Goal: Task Accomplishment & Management: Manage account settings

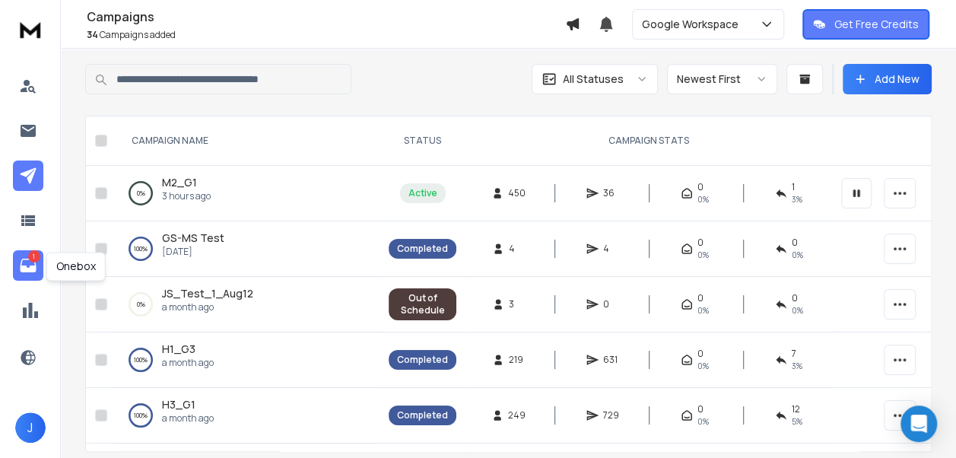
click at [38, 256] on p "1" at bounding box center [34, 256] width 12 height 12
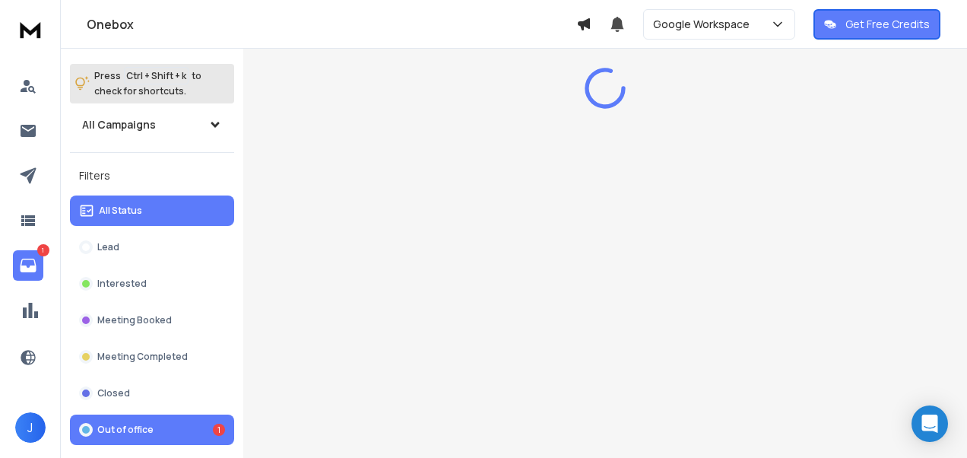
click at [184, 436] on button "Out of office 1" at bounding box center [152, 429] width 164 height 30
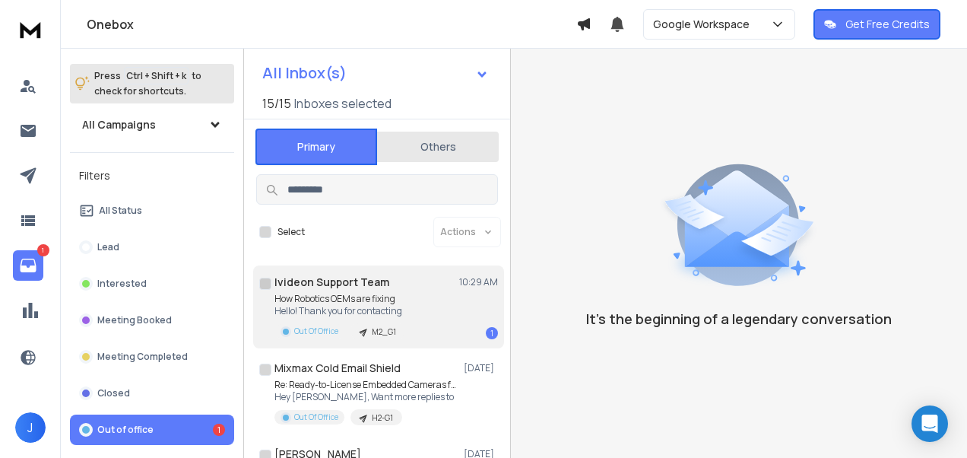
click at [376, 287] on h1 "Ivideon Support Team" at bounding box center [331, 281] width 115 height 15
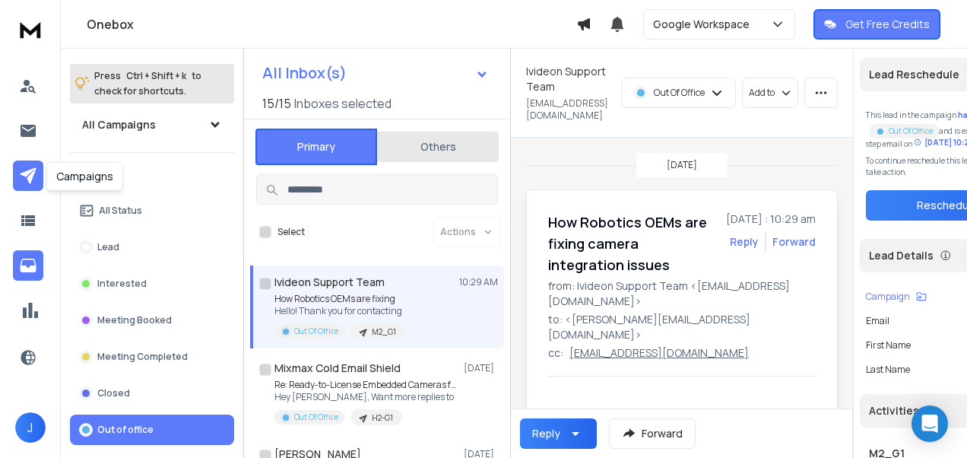
click at [27, 168] on icon at bounding box center [28, 175] width 18 height 18
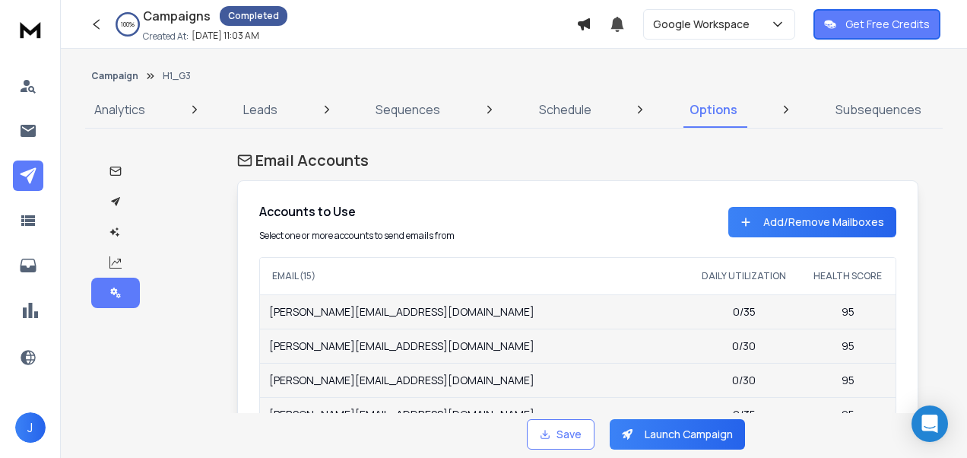
select select "*"
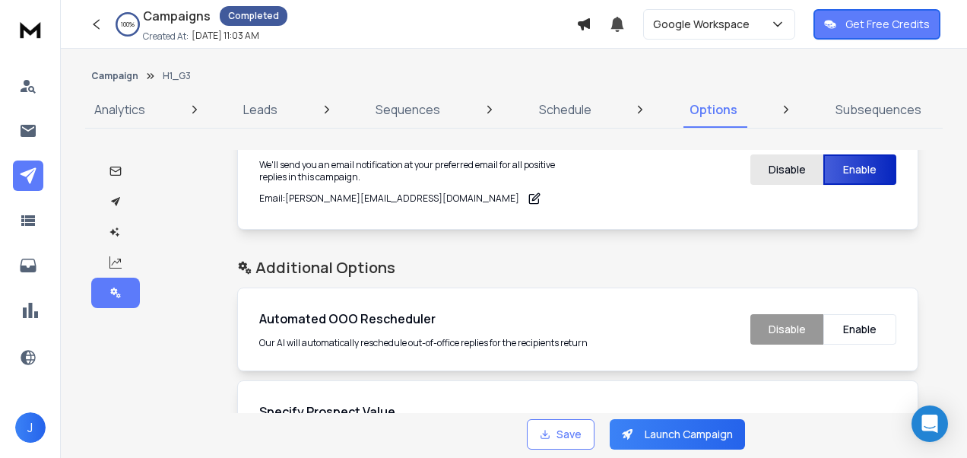
scroll to position [251, 0]
click at [30, 232] on link at bounding box center [28, 220] width 30 height 30
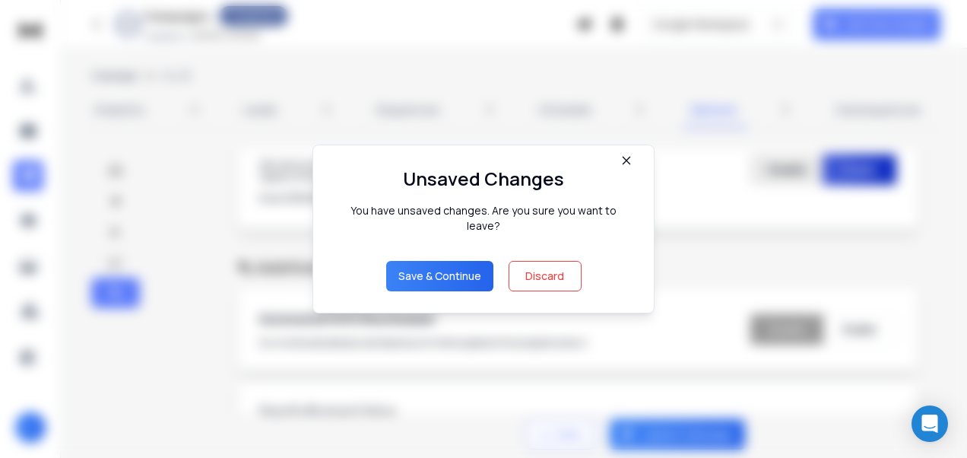
click at [629, 166] on icon at bounding box center [626, 160] width 12 height 12
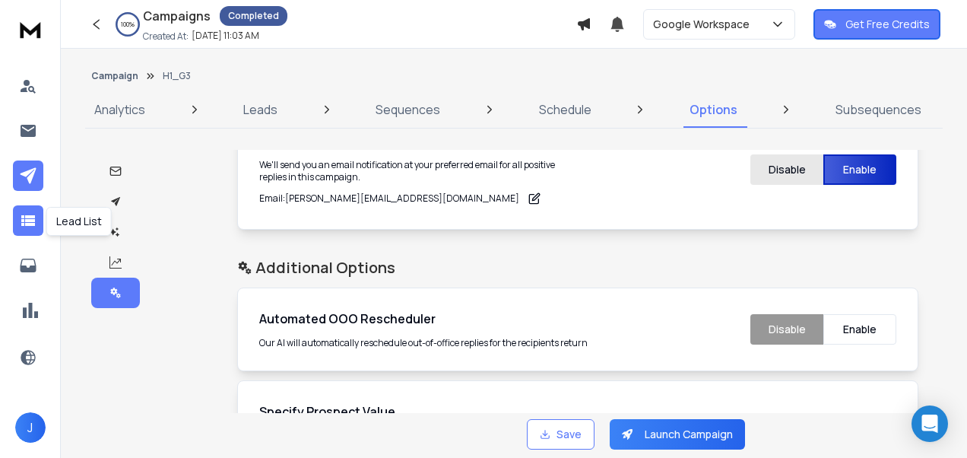
click at [27, 216] on icon at bounding box center [28, 220] width 14 height 11
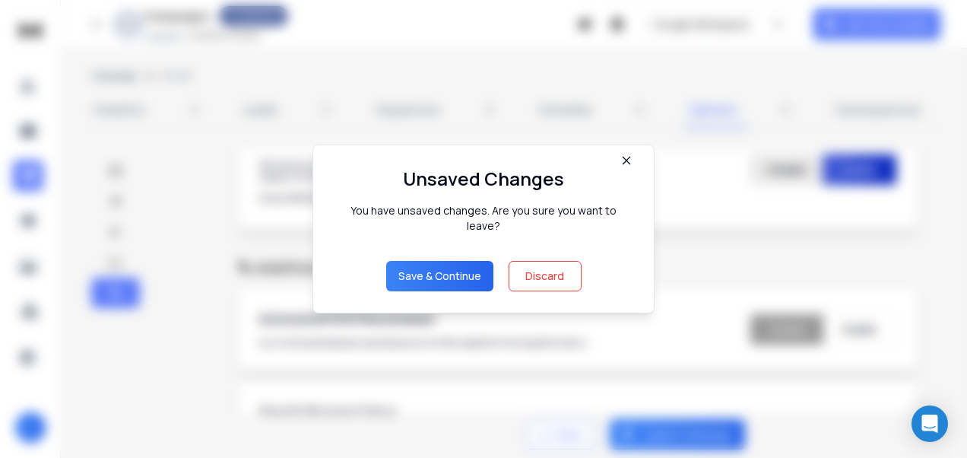
click at [534, 266] on button "Discard" at bounding box center [545, 276] width 73 height 30
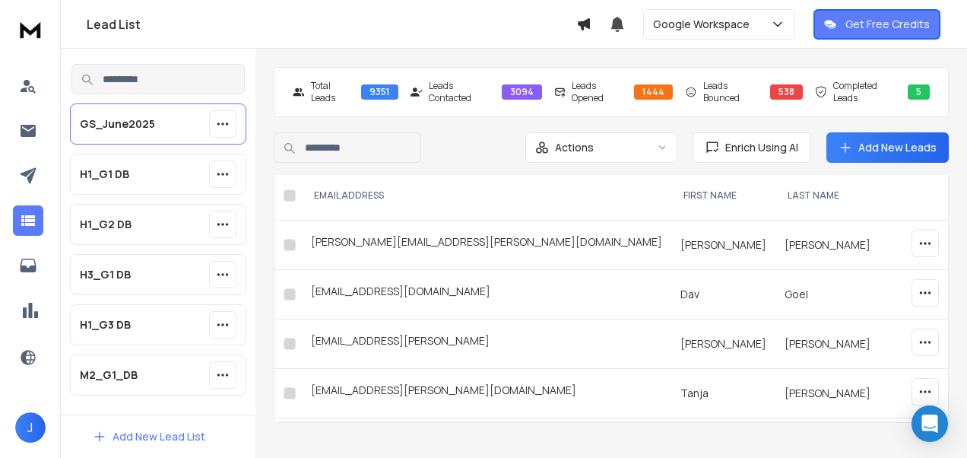
click at [179, 439] on button "Add New Lead List" at bounding box center [149, 436] width 137 height 30
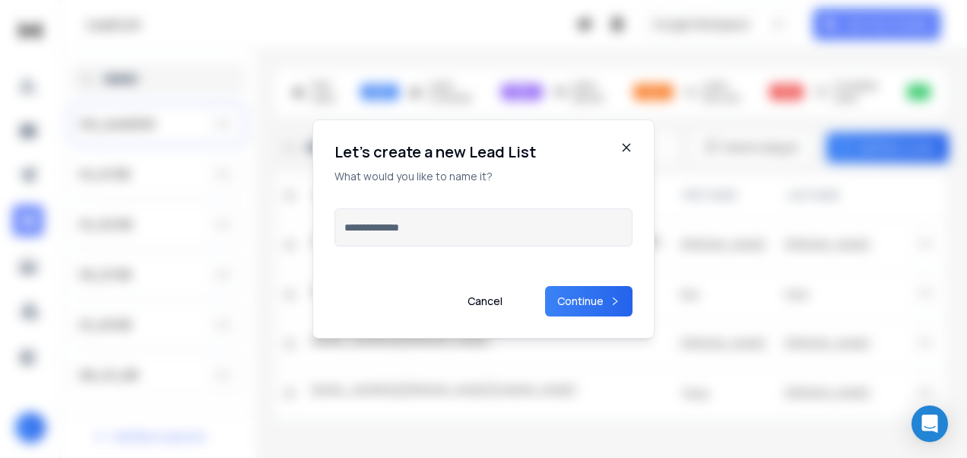
click at [396, 220] on input at bounding box center [483, 227] width 298 height 38
click at [360, 226] on input "*****" at bounding box center [483, 227] width 298 height 38
type input "*****"
click at [595, 303] on button "Continue" at bounding box center [588, 301] width 87 height 30
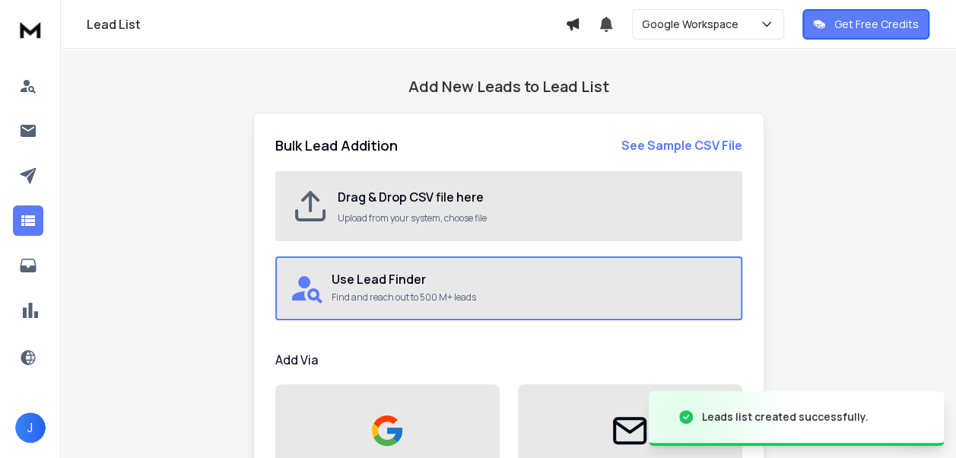
scroll to position [64, 0]
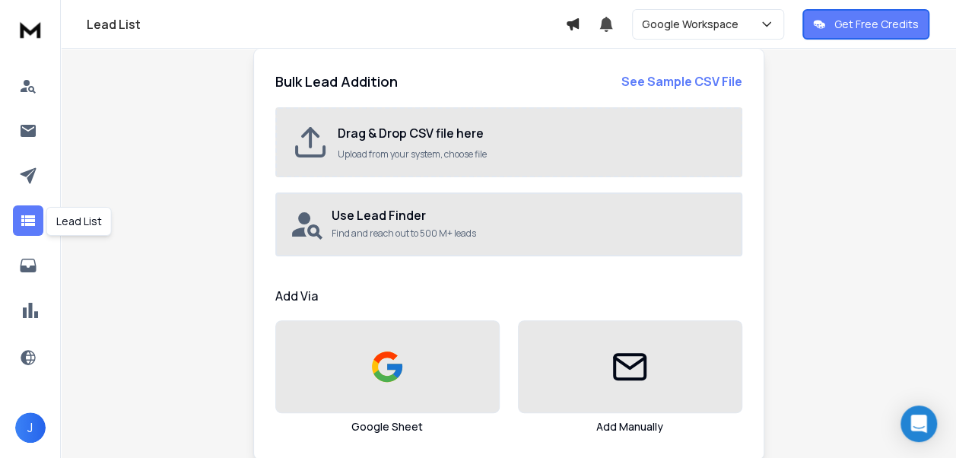
click at [23, 222] on icon at bounding box center [28, 220] width 14 height 11
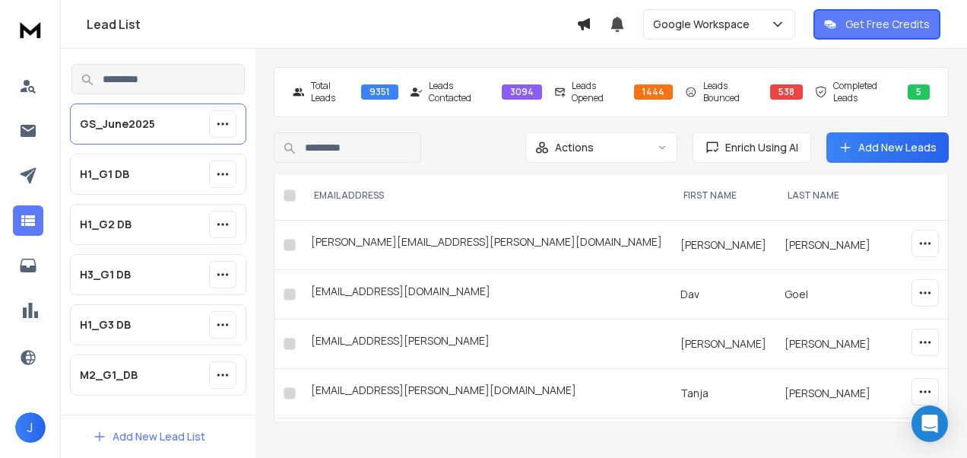
click at [881, 154] on link "Add New Leads" at bounding box center [887, 147] width 98 height 15
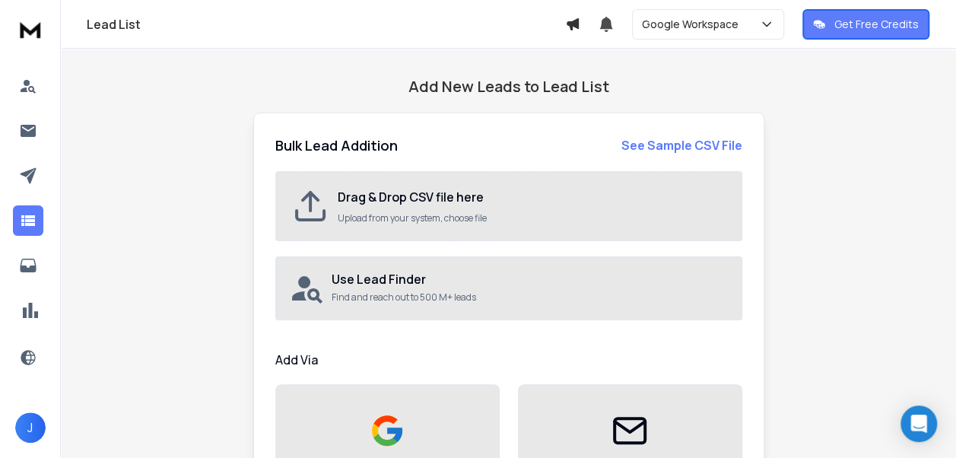
click at [453, 180] on div "Drag & Drop CSV file here Upload from your system, choose file" at bounding box center [508, 206] width 467 height 70
click at [832, 119] on div "Add New Leads to Lead List Bulk Lead Addition See Sample CSV File Drag & Drop C…" at bounding box center [508, 299] width 895 height 447
click at [34, 212] on icon at bounding box center [28, 220] width 18 height 18
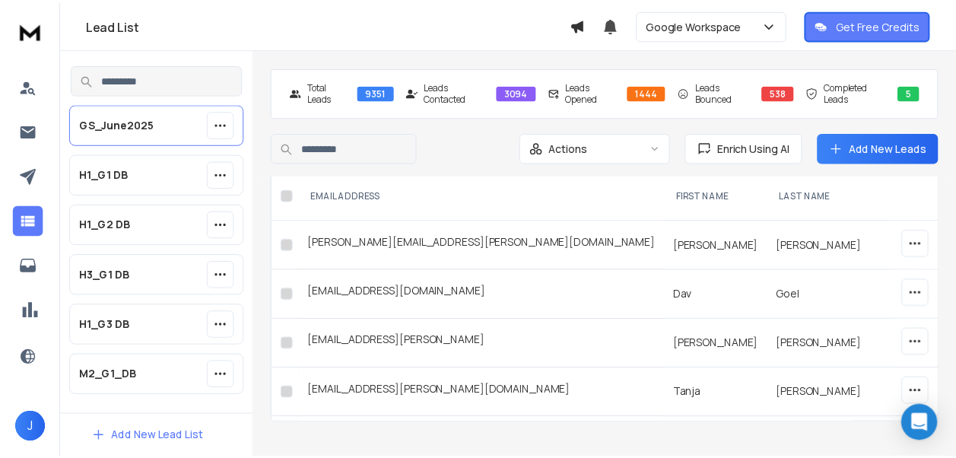
scroll to position [53, 0]
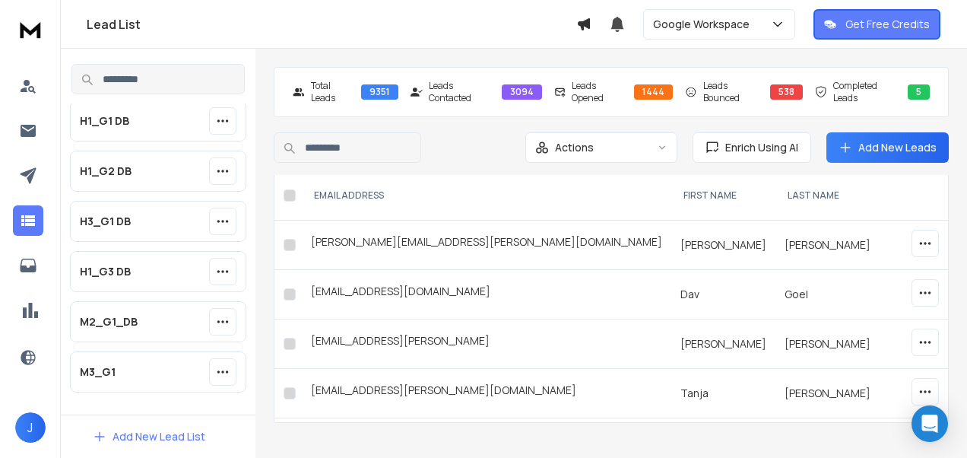
click at [225, 362] on button "button" at bounding box center [222, 371] width 27 height 27
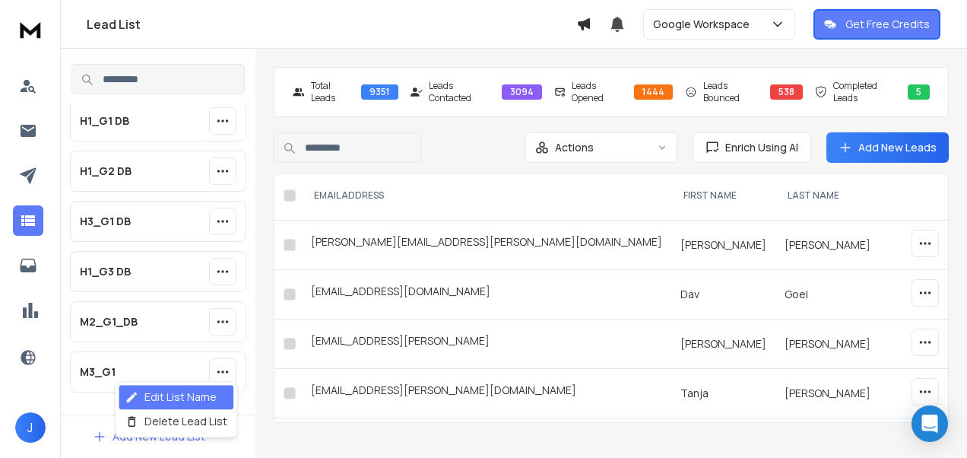
click at [205, 391] on p "Edit List Name" at bounding box center [180, 396] width 72 height 15
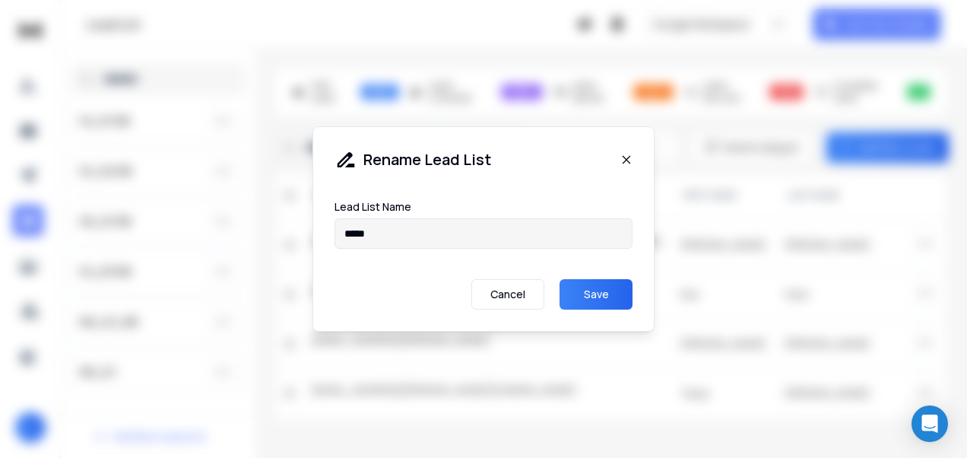
click at [410, 228] on input "*****" at bounding box center [483, 233] width 298 height 30
type input "********"
click at [585, 283] on button "Save" at bounding box center [595, 294] width 73 height 30
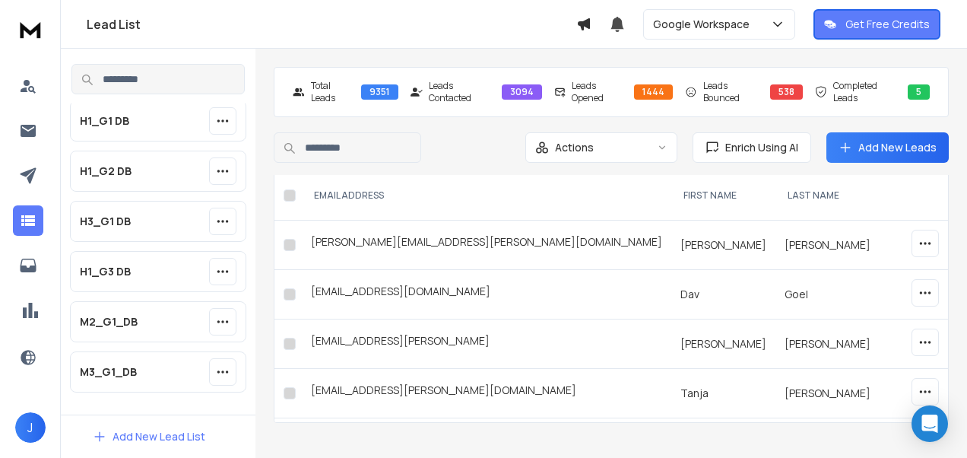
click at [585, 284] on div "dgoel@ep2.com" at bounding box center [486, 294] width 351 height 21
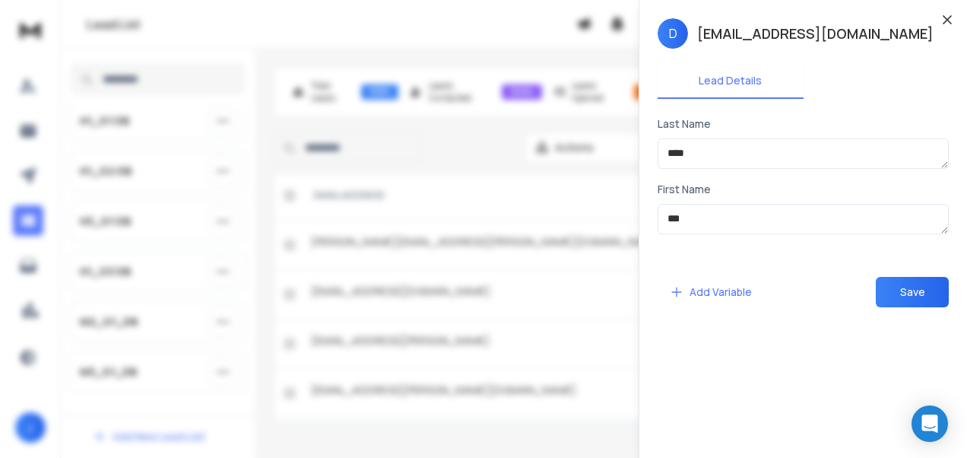
click at [949, 22] on icon "button" at bounding box center [947, 20] width 8 height 8
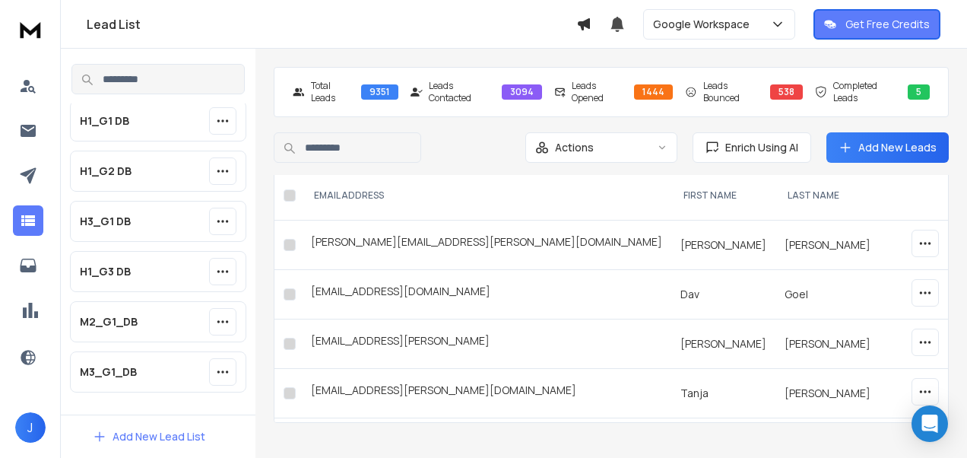
click at [872, 154] on button "Add New Leads" at bounding box center [887, 147] width 122 height 30
click at [124, 364] on p "M3_G1_DB" at bounding box center [108, 371] width 57 height 15
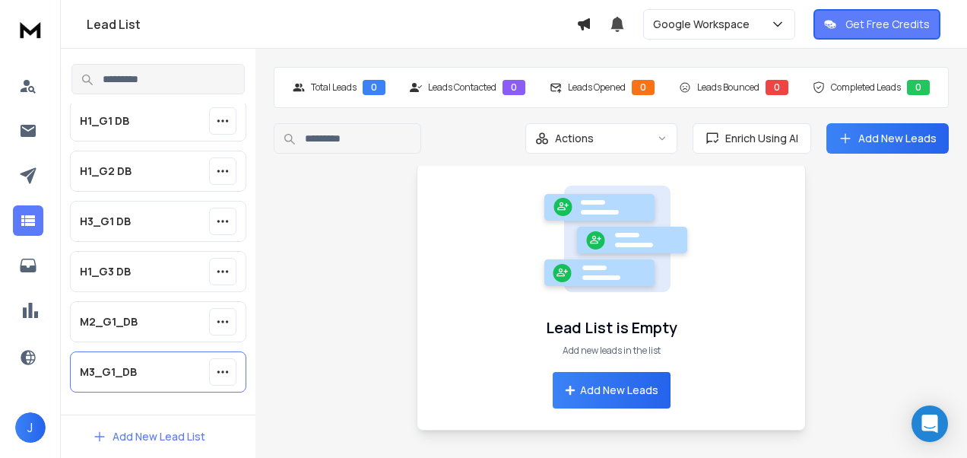
click at [633, 388] on button "Add New Leads" at bounding box center [612, 390] width 118 height 36
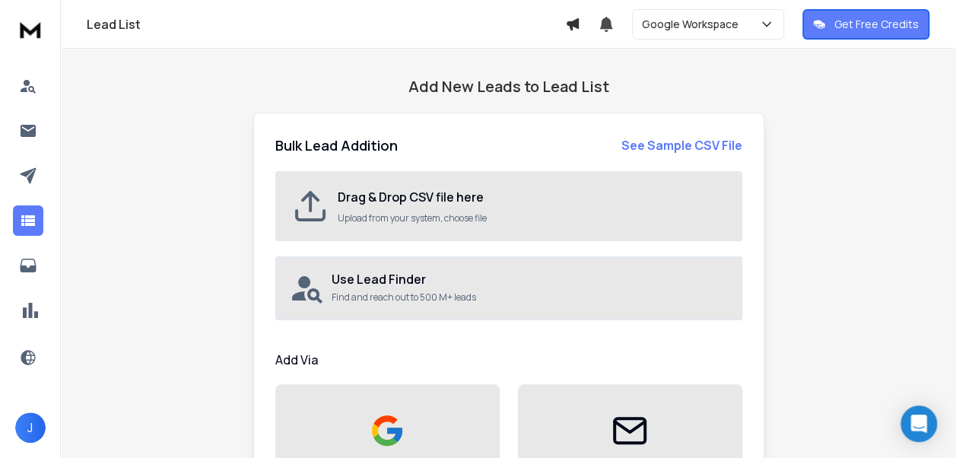
click at [469, 195] on h2 "Drag & Drop CSV file here" at bounding box center [532, 197] width 388 height 18
type input "**********"
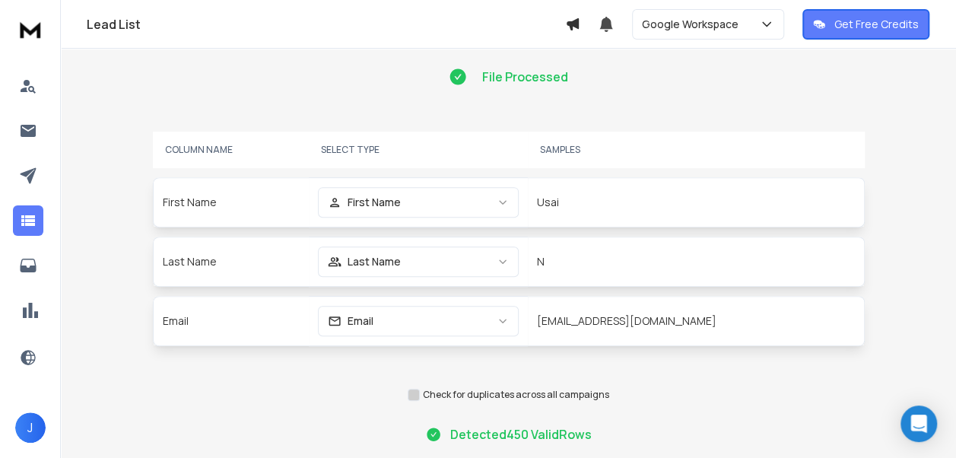
scroll to position [333, 0]
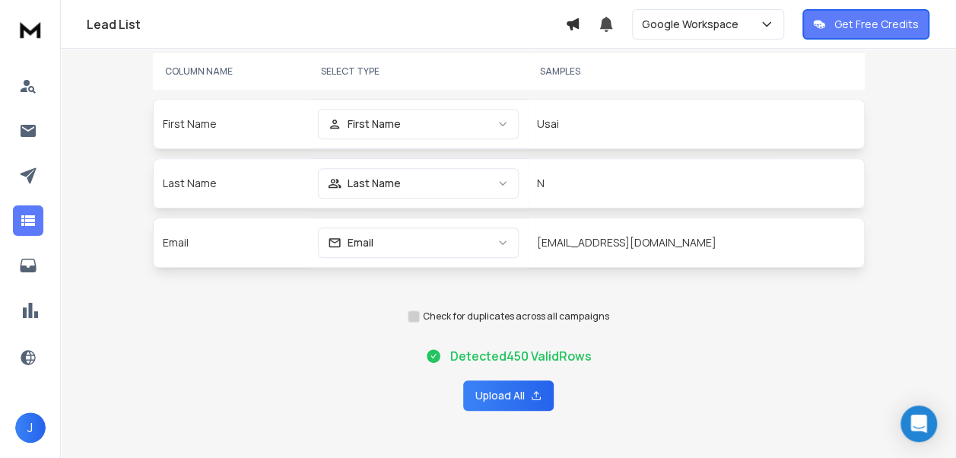
click at [514, 392] on button "Upload All" at bounding box center [508, 395] width 90 height 30
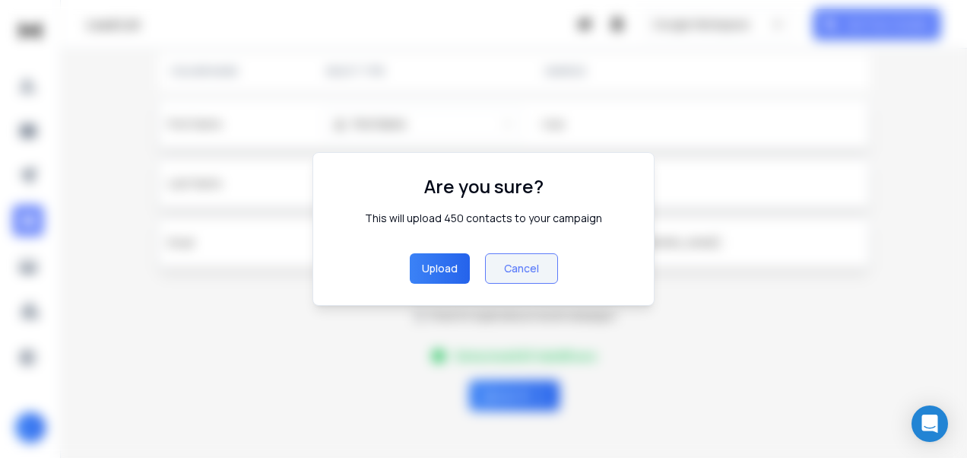
click at [452, 262] on button "Upload" at bounding box center [440, 268] width 60 height 30
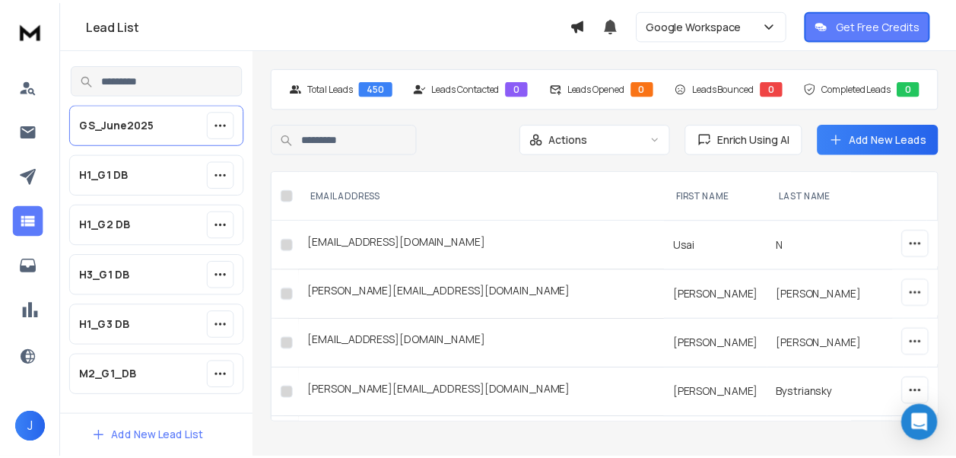
scroll to position [53, 0]
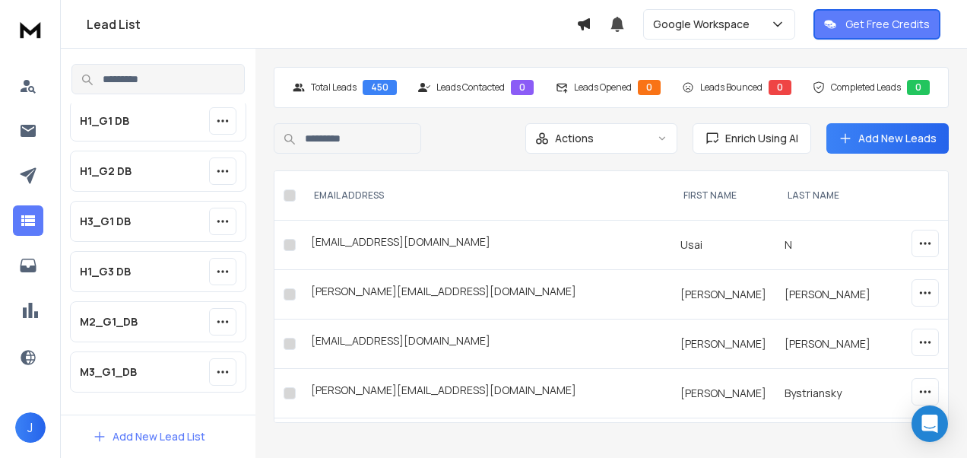
click at [129, 356] on div "M3_G1_DB" at bounding box center [158, 371] width 176 height 41
click at [36, 186] on link at bounding box center [28, 175] width 30 height 30
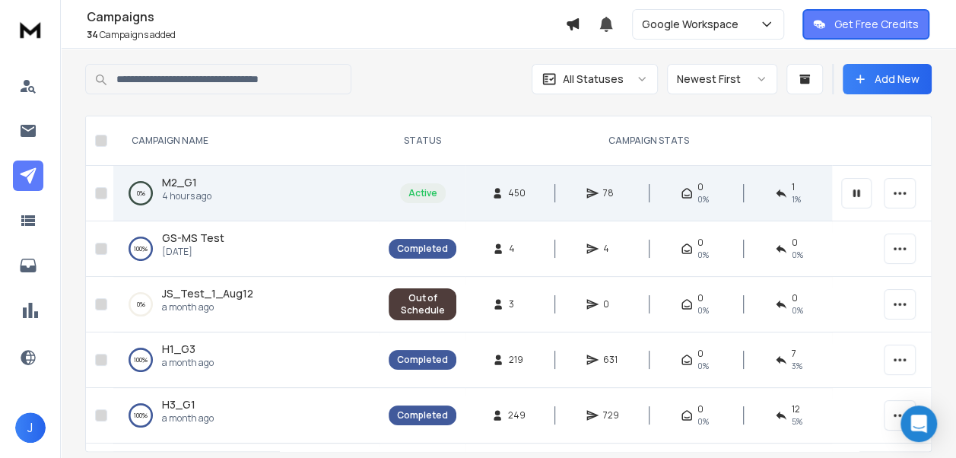
click at [895, 195] on button "button" at bounding box center [899, 193] width 32 height 30
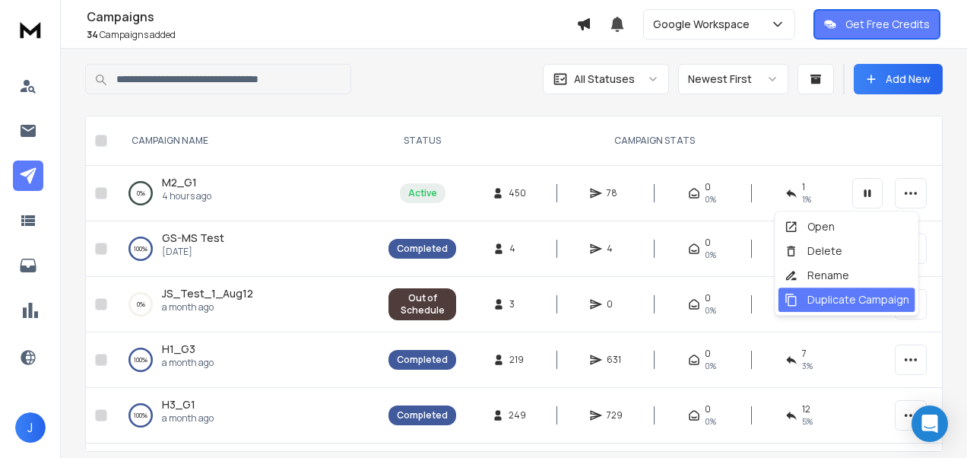
click at [832, 292] on div "Duplicate Campaign" at bounding box center [846, 299] width 125 height 15
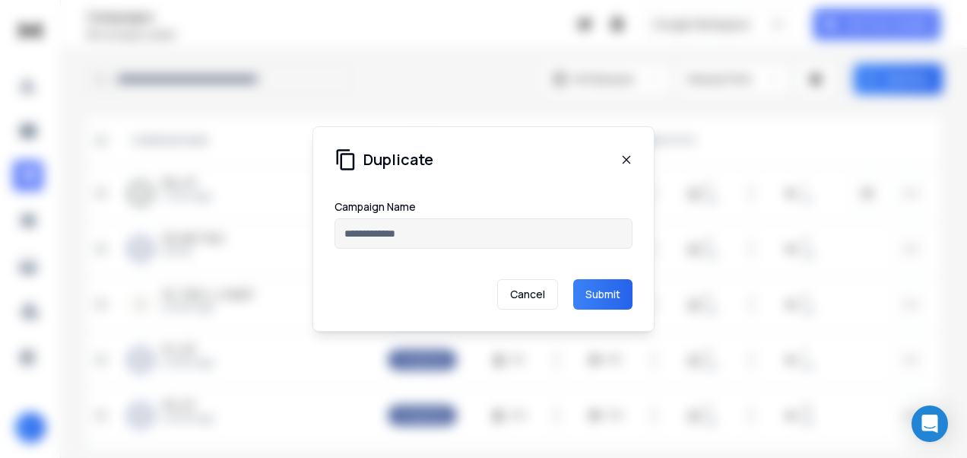
click at [545, 230] on input "text" at bounding box center [483, 233] width 298 height 30
type input "*****"
click at [618, 295] on button "Submit" at bounding box center [602, 294] width 59 height 30
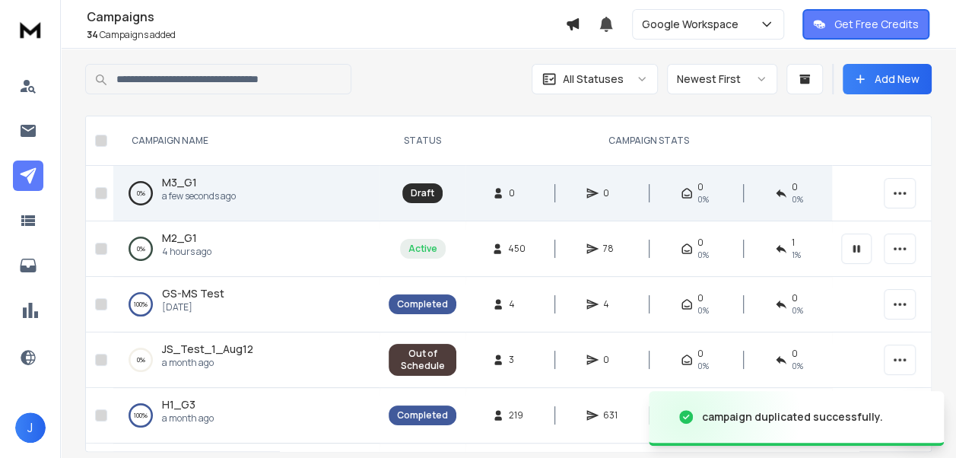
click at [448, 195] on td "Draft" at bounding box center [422, 193] width 86 height 55
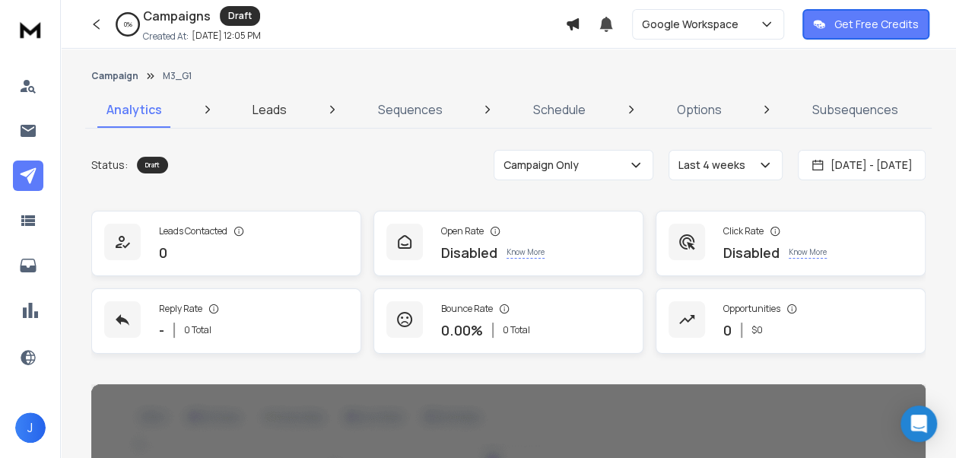
click at [265, 106] on p "Leads" at bounding box center [269, 109] width 34 height 18
click at [277, 104] on p "Leads" at bounding box center [269, 109] width 34 height 18
click at [261, 104] on p "Leads" at bounding box center [269, 109] width 34 height 18
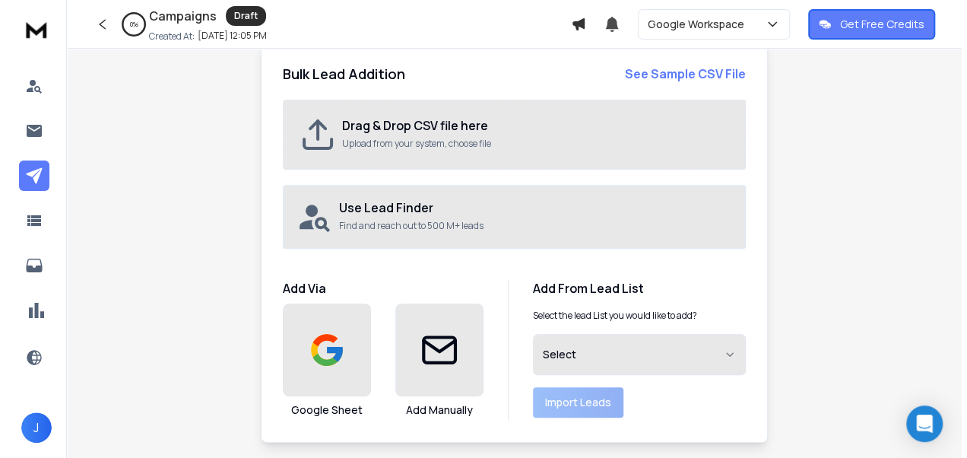
scroll to position [195, 0]
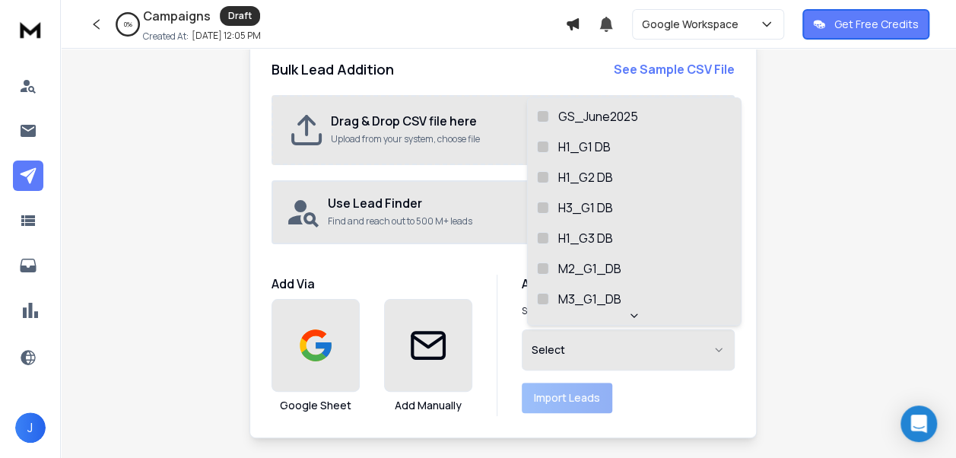
click at [605, 338] on button "Select" at bounding box center [627, 349] width 213 height 41
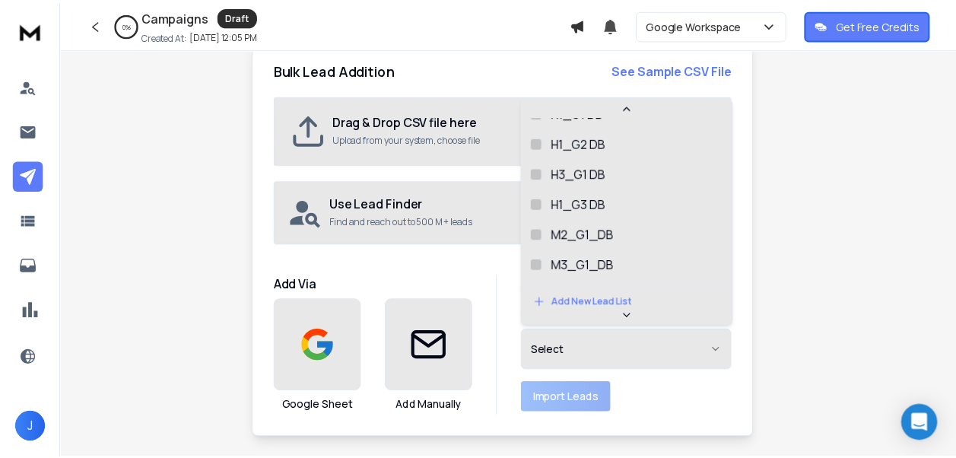
scroll to position [47, 0]
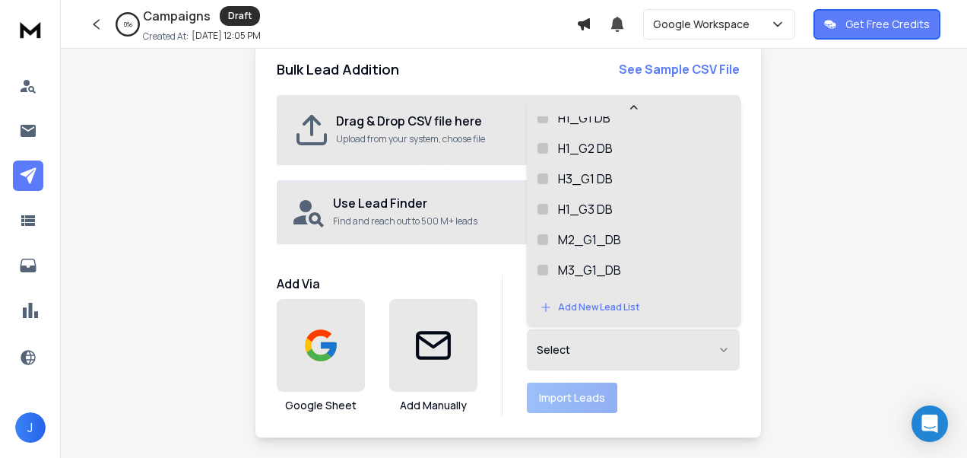
click at [612, 269] on div "M3_G1_DB" at bounding box center [589, 270] width 63 height 18
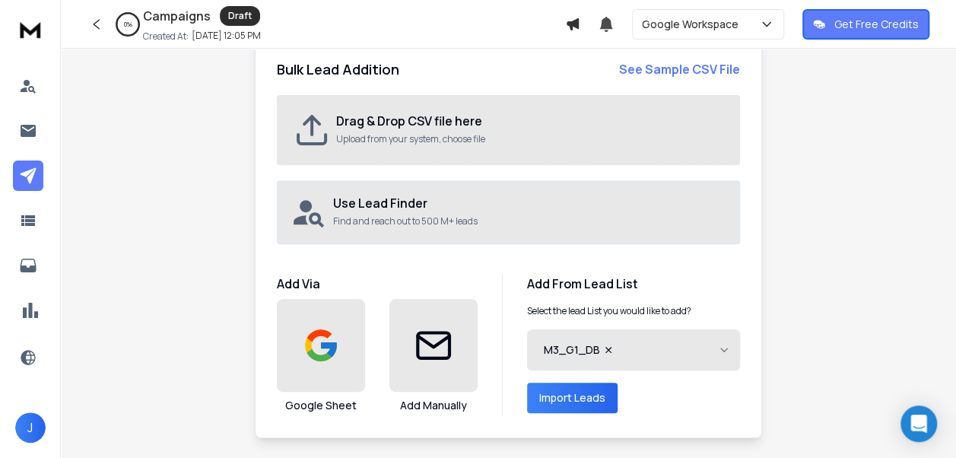
click at [575, 391] on button "Import Leads" at bounding box center [572, 397] width 90 height 30
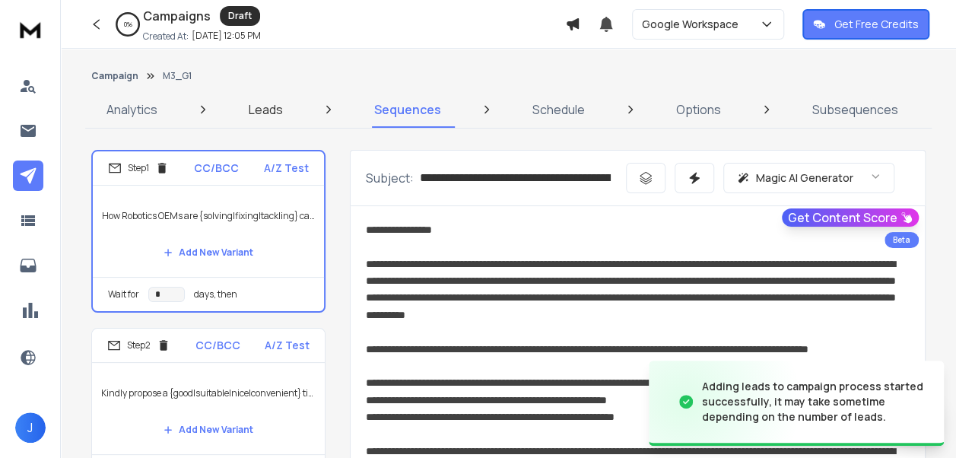
click at [276, 108] on p "Leads" at bounding box center [266, 109] width 34 height 18
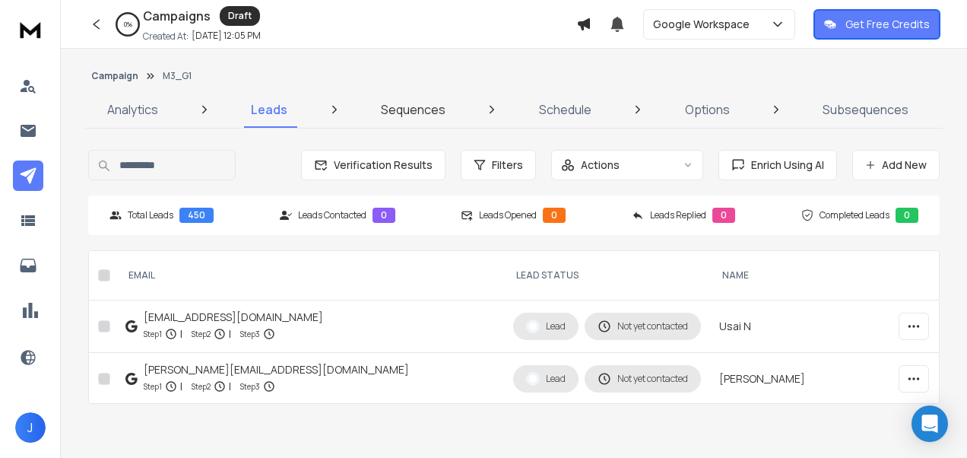
click at [404, 101] on p "Sequences" at bounding box center [413, 109] width 65 height 18
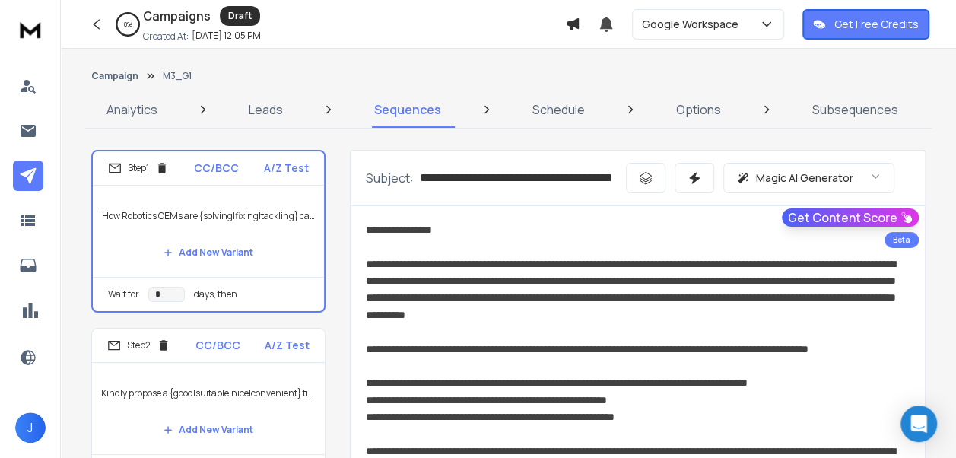
scroll to position [130, 0]
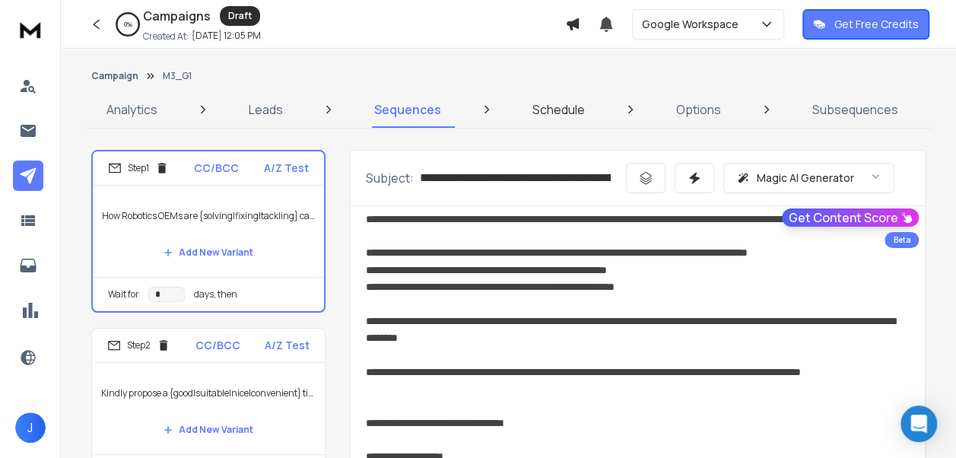
click at [544, 116] on p "Schedule" at bounding box center [558, 109] width 52 height 18
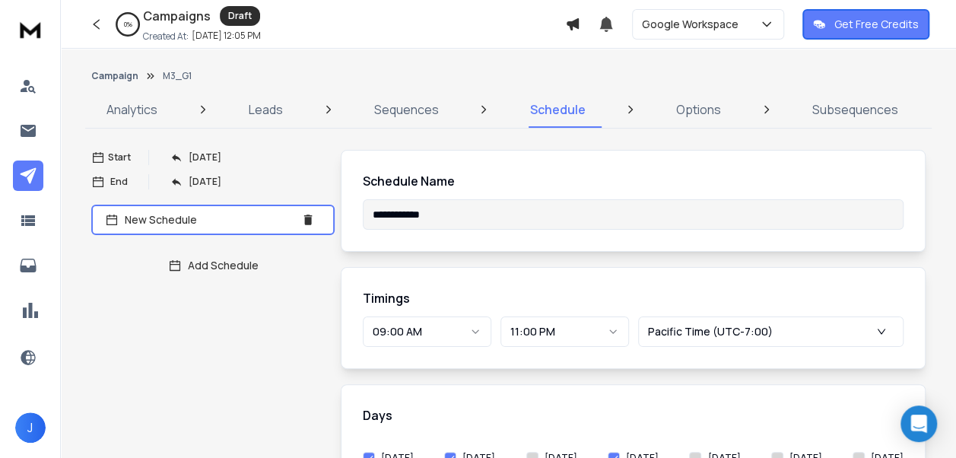
click at [192, 166] on div "Start Tue Sep 09 2025 End Tue Sep 16 2025" at bounding box center [212, 170] width 243 height 40
click at [201, 156] on p "Tue Sep 09 2025" at bounding box center [205, 157] width 33 height 12
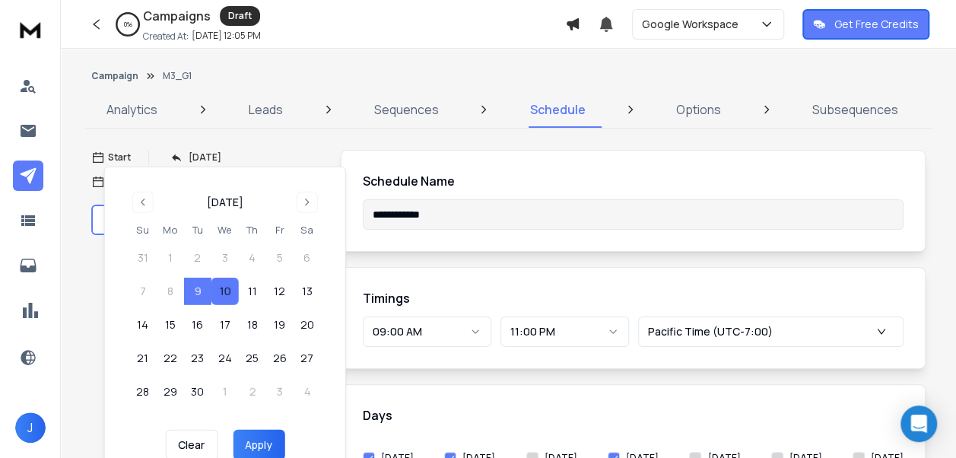
click at [225, 290] on button "10" at bounding box center [224, 290] width 27 height 27
click at [249, 435] on button "Apply" at bounding box center [259, 444] width 52 height 30
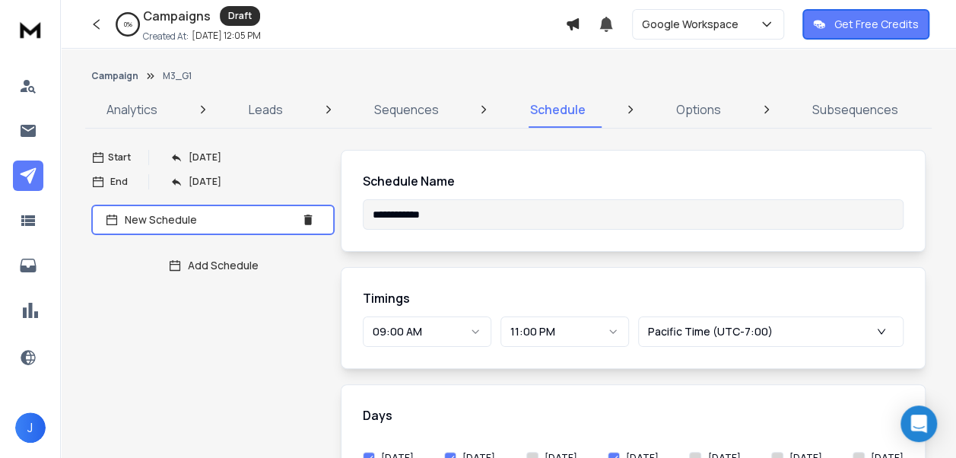
click at [217, 181] on p "Tue Sep 16 2025" at bounding box center [205, 182] width 33 height 12
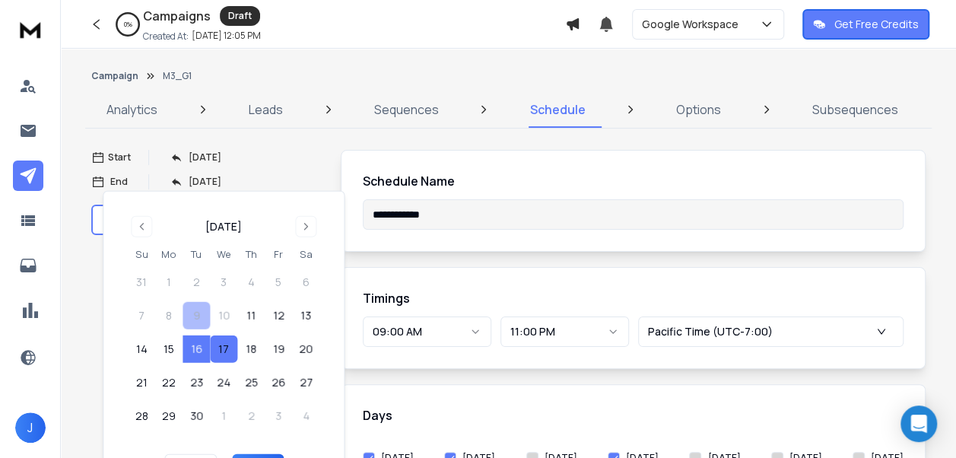
click at [230, 343] on button "17" at bounding box center [223, 348] width 27 height 27
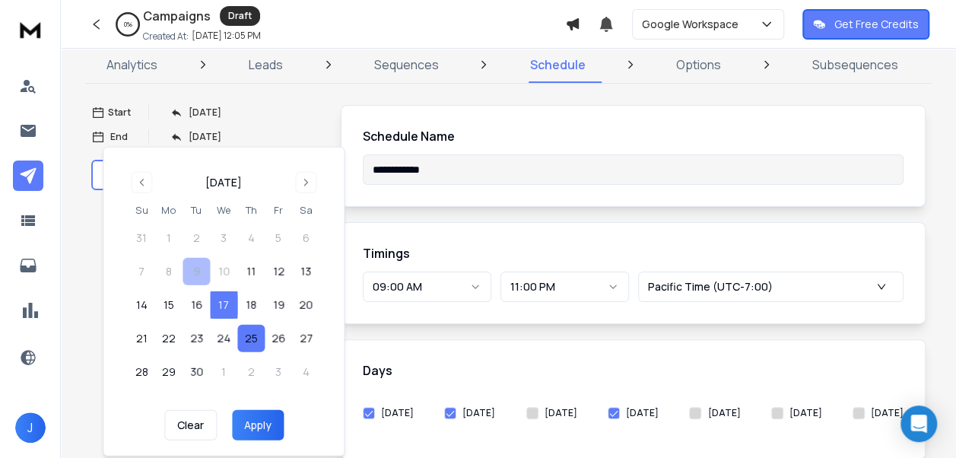
scroll to position [46, 0]
click at [270, 420] on button "Apply" at bounding box center [258, 423] width 52 height 30
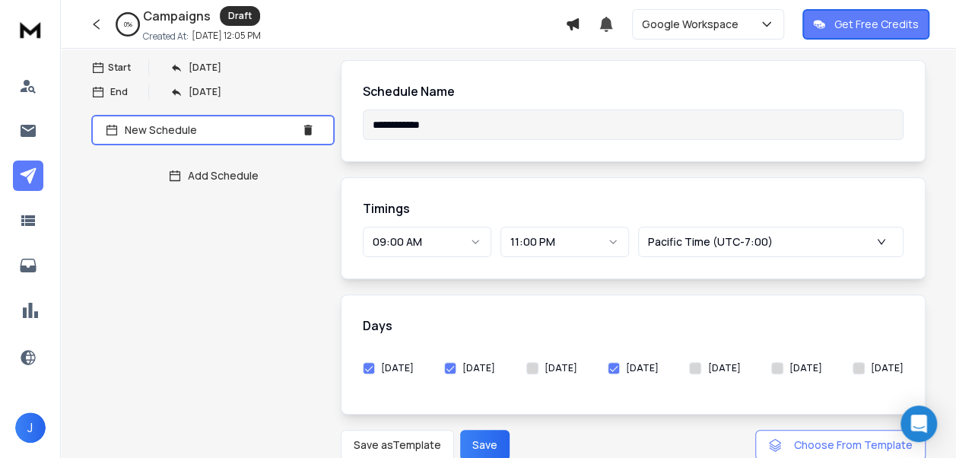
scroll to position [90, 0]
click at [536, 366] on div "Wednesday" at bounding box center [551, 367] width 51 height 12
click at [531, 366] on button "Wednesday" at bounding box center [532, 367] width 12 height 12
click at [462, 365] on label "Tuesday" at bounding box center [478, 367] width 33 height 12
click at [456, 365] on button "Tuesday" at bounding box center [450, 367] width 12 height 12
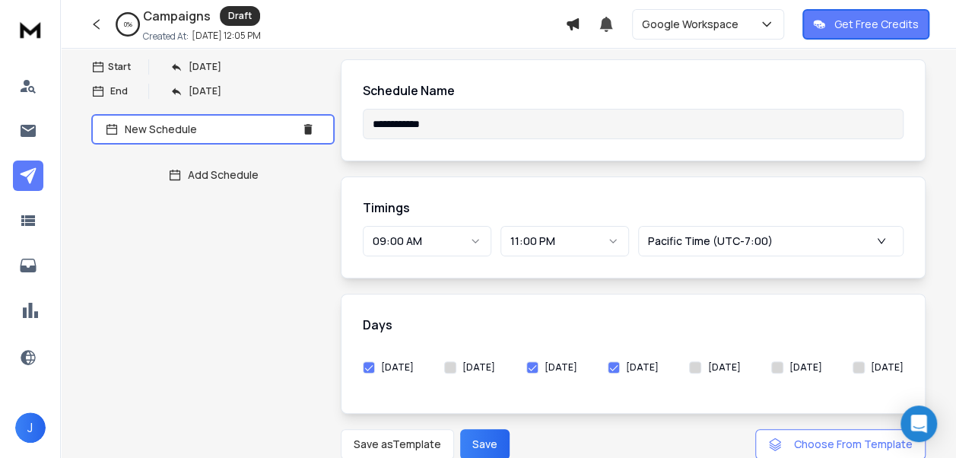
click at [658, 365] on label "Thursday" at bounding box center [642, 367] width 33 height 12
click at [620, 365] on button "Thursday" at bounding box center [613, 367] width 12 height 12
click at [724, 364] on label "Friday" at bounding box center [723, 367] width 33 height 12
click at [701, 364] on button "Friday" at bounding box center [695, 367] width 12 height 12
click at [376, 369] on div "Monday" at bounding box center [388, 367] width 51 height 12
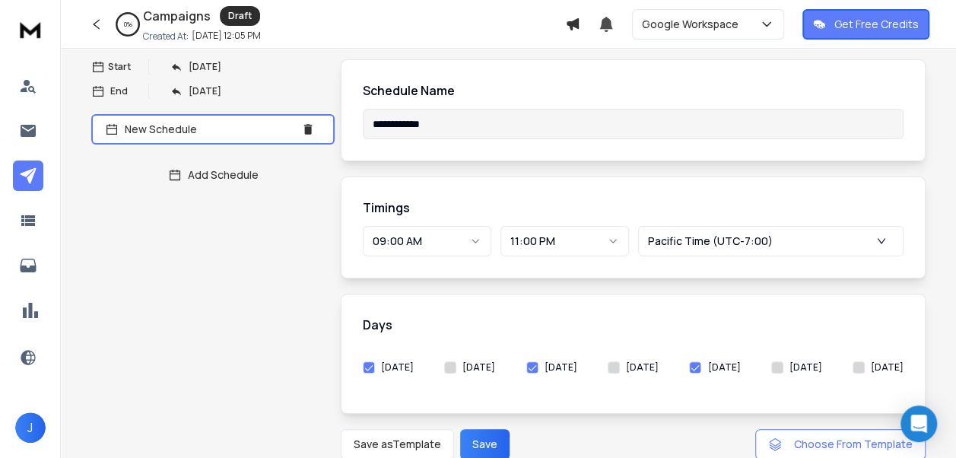
click at [462, 369] on label "Tuesday" at bounding box center [478, 367] width 33 height 12
click at [456, 369] on button "Tuesday" at bounding box center [450, 367] width 12 height 12
click at [372, 361] on button "Monday" at bounding box center [369, 367] width 12 height 12
click at [488, 433] on button "Save" at bounding box center [484, 444] width 49 height 30
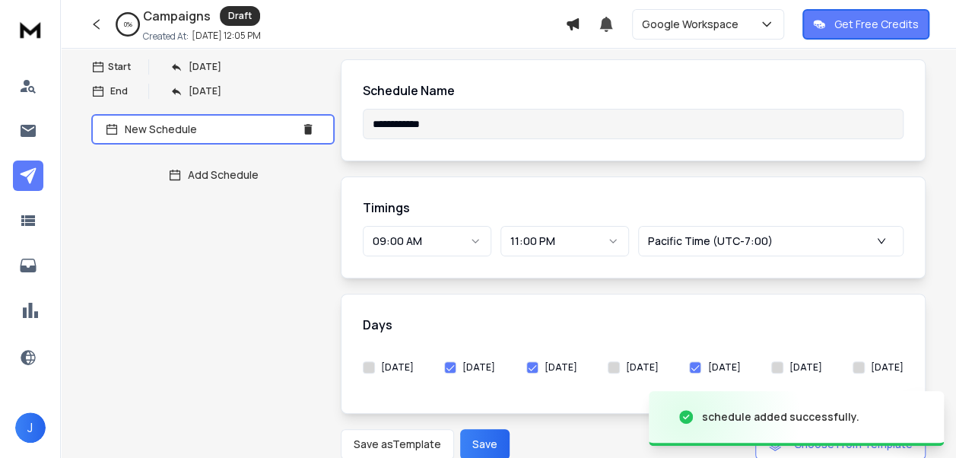
click at [490, 444] on button "Save" at bounding box center [484, 444] width 49 height 30
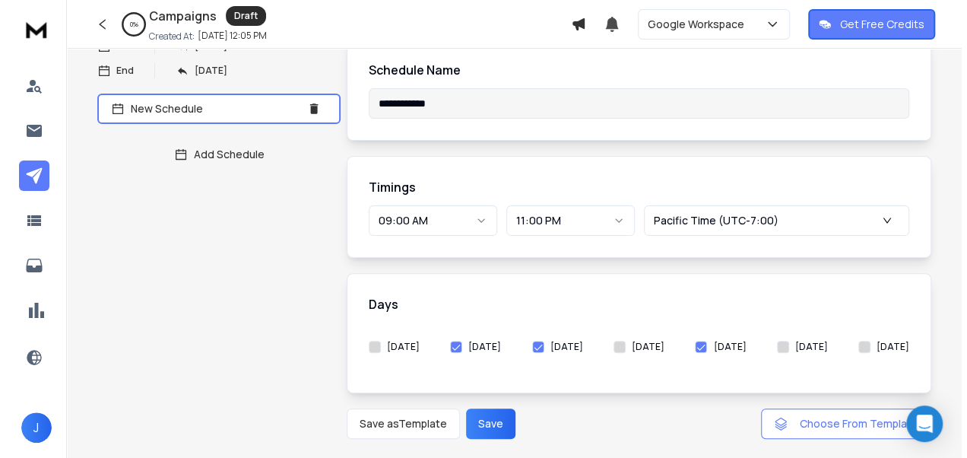
scroll to position [0, 0]
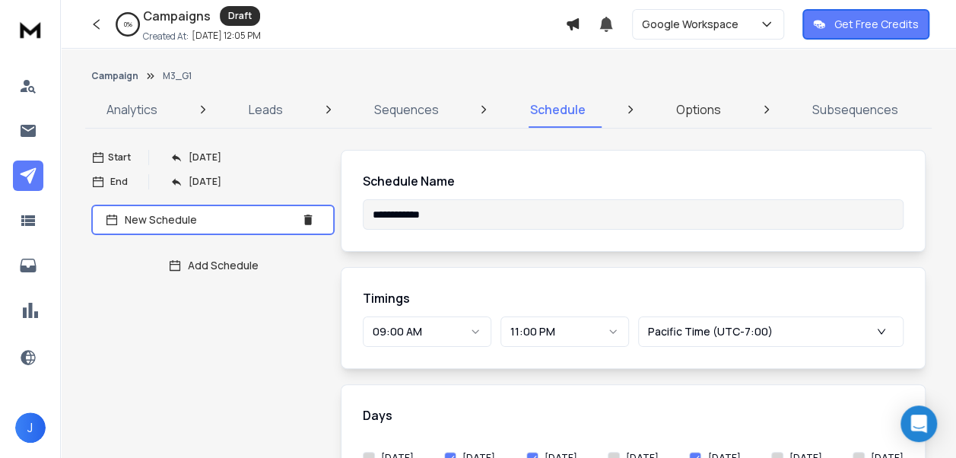
click at [696, 113] on p "Options" at bounding box center [698, 109] width 45 height 18
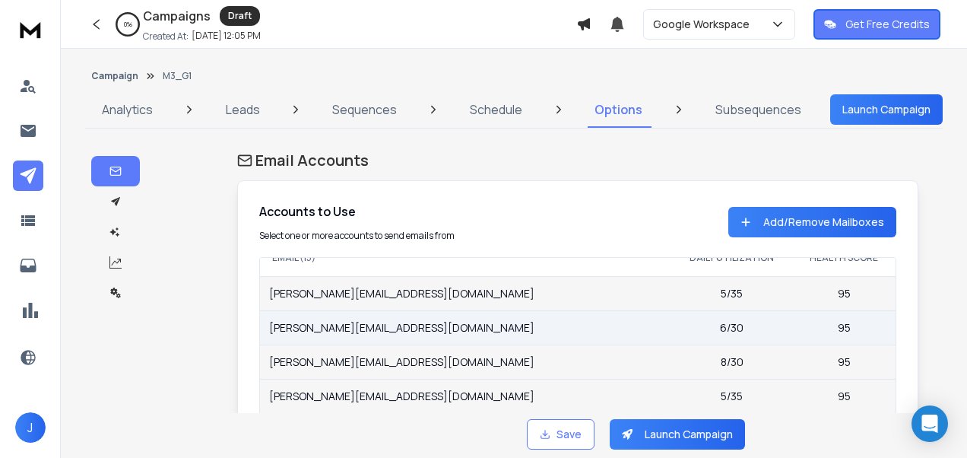
scroll to position [242, 0]
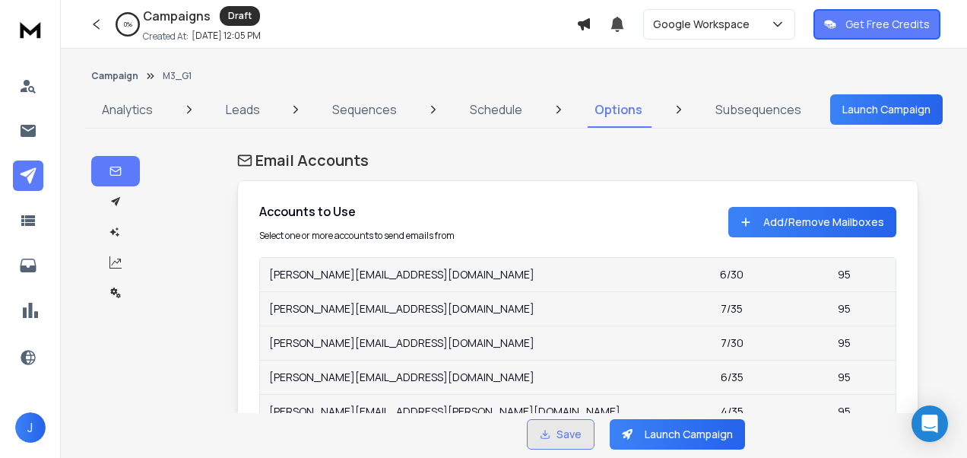
click at [550, 436] on icon "submit" at bounding box center [545, 434] width 11 height 11
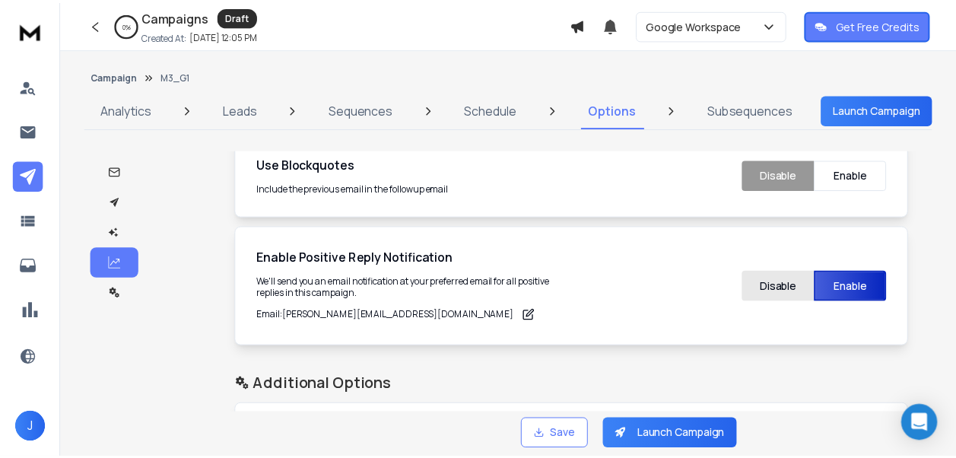
scroll to position [2518, 0]
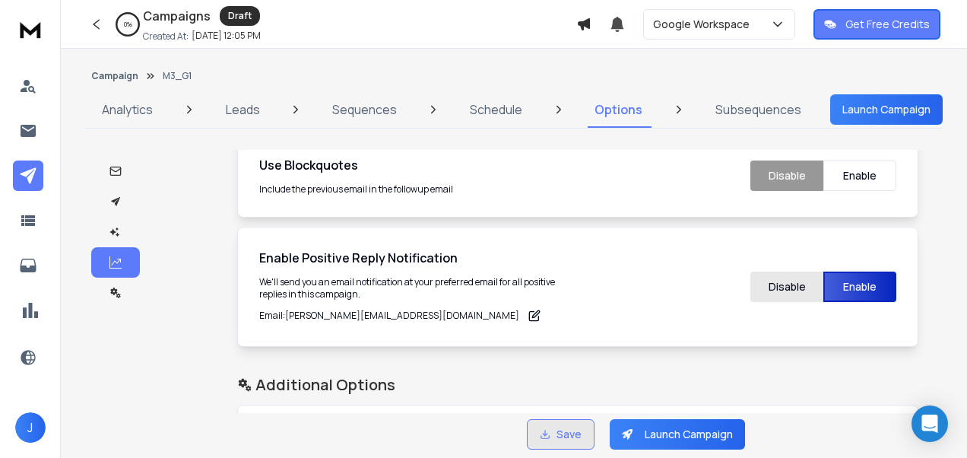
click at [558, 440] on button "Save" at bounding box center [561, 434] width 68 height 30
click at [566, 433] on button "Save" at bounding box center [561, 434] width 68 height 30
click at [540, 430] on icon "submit" at bounding box center [545, 434] width 11 height 11
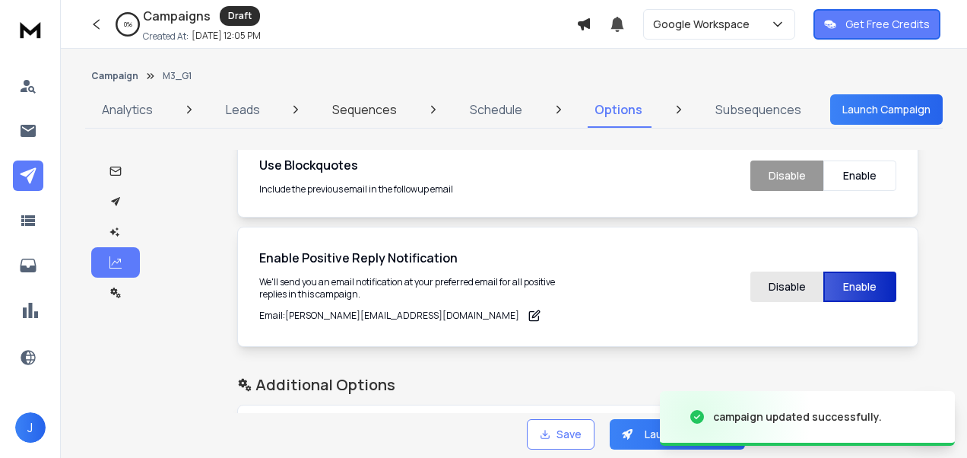
click at [372, 106] on p "Sequences" at bounding box center [364, 109] width 65 height 18
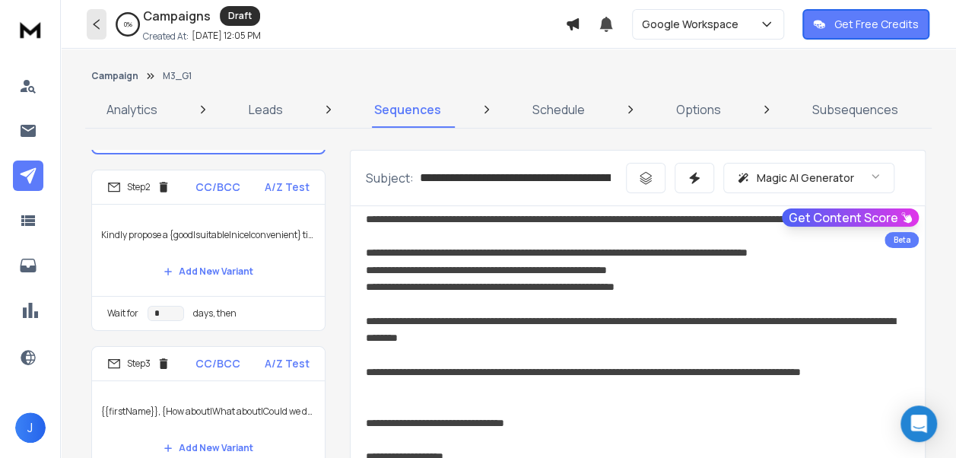
click at [95, 30] on button at bounding box center [97, 24] width 20 height 30
